Goal: Navigation & Orientation: Find specific page/section

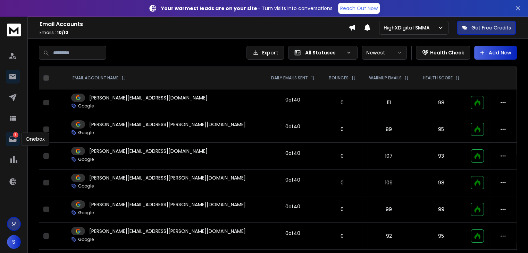
click at [15, 138] on p "3" at bounding box center [16, 135] width 6 height 6
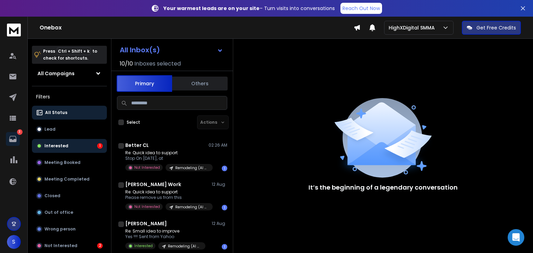
click at [78, 149] on button "Interested 1" at bounding box center [69, 146] width 75 height 14
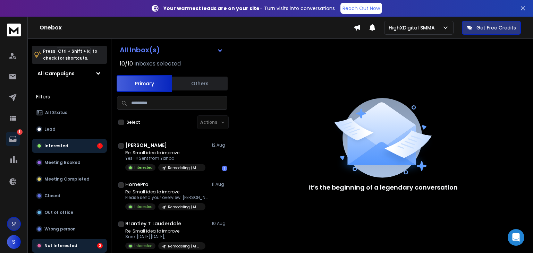
click at [57, 244] on p "Not Interested" at bounding box center [60, 246] width 33 height 6
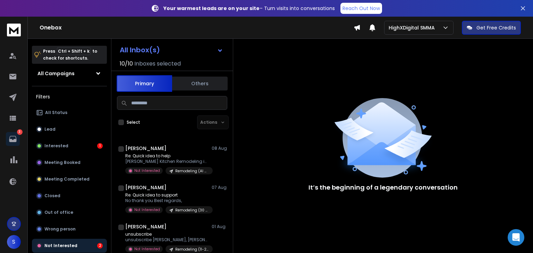
scroll to position [78, 0]
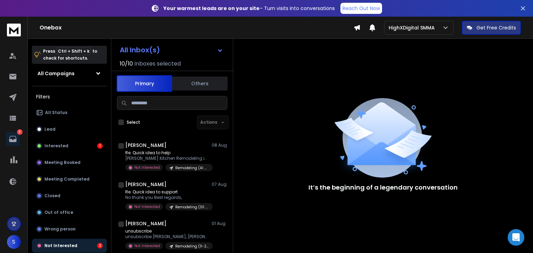
click at [59, 246] on p "Not Interested" at bounding box center [60, 246] width 33 height 6
click at [16, 75] on icon at bounding box center [12, 77] width 7 height 6
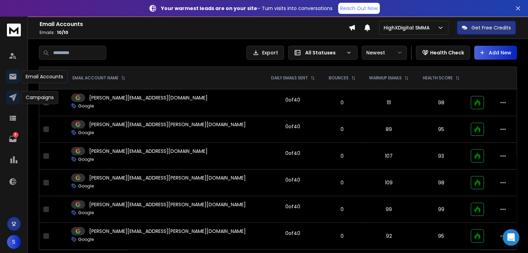
click at [15, 94] on icon at bounding box center [13, 97] width 8 height 8
